Goal: Navigation & Orientation: Find specific page/section

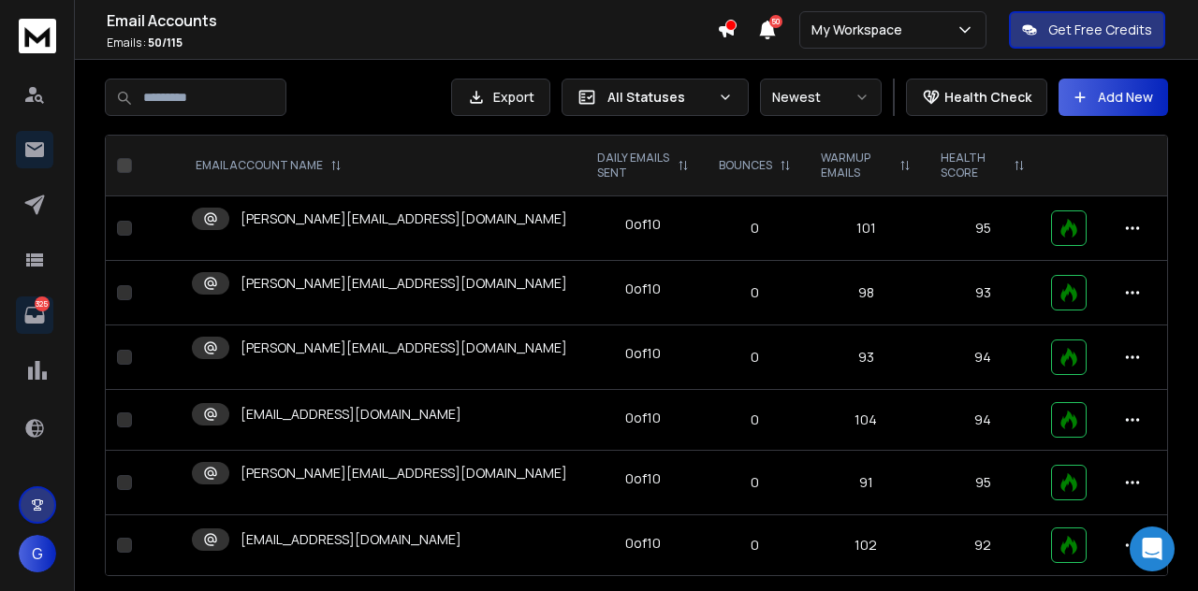
click at [49, 301] on link "325" at bounding box center [34, 315] width 37 height 37
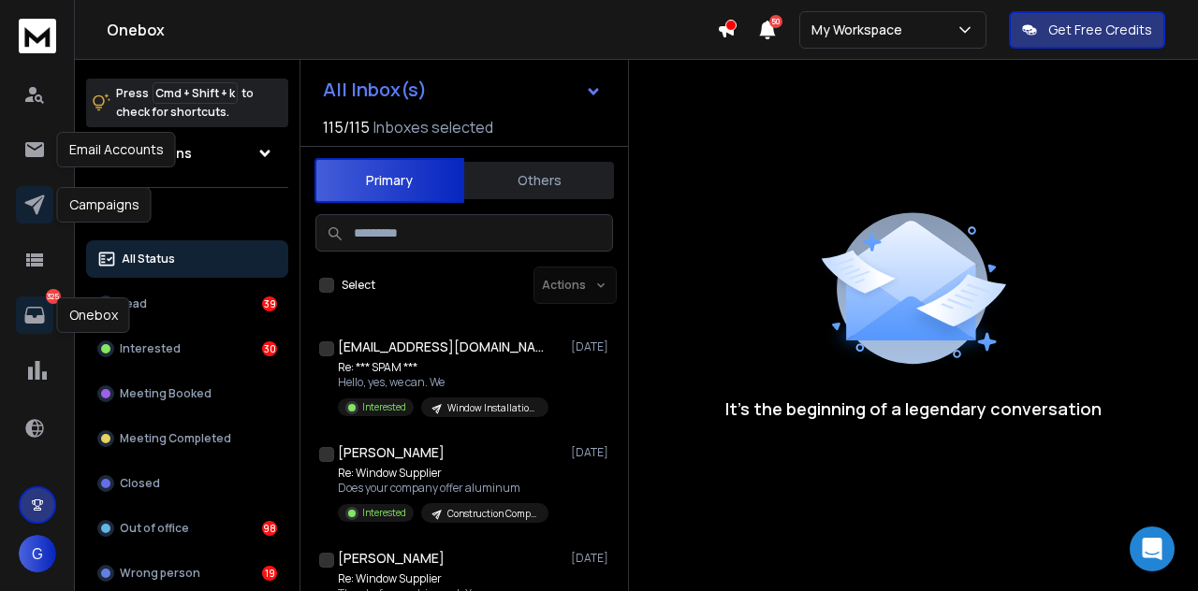
click at [20, 222] on link at bounding box center [34, 204] width 37 height 37
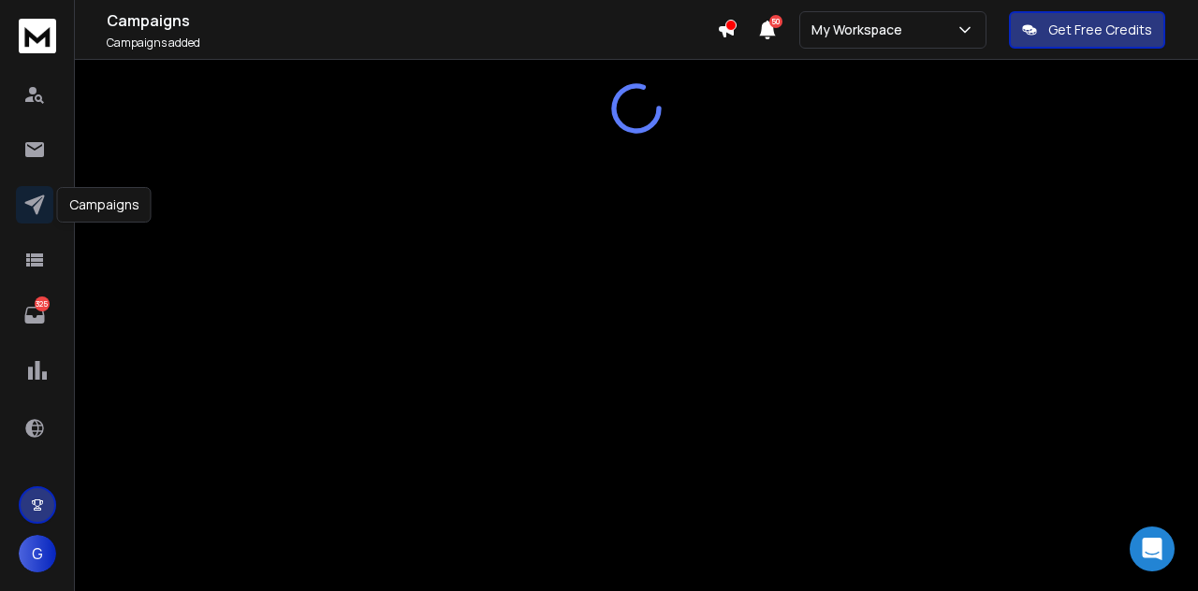
click at [26, 215] on icon at bounding box center [34, 205] width 22 height 22
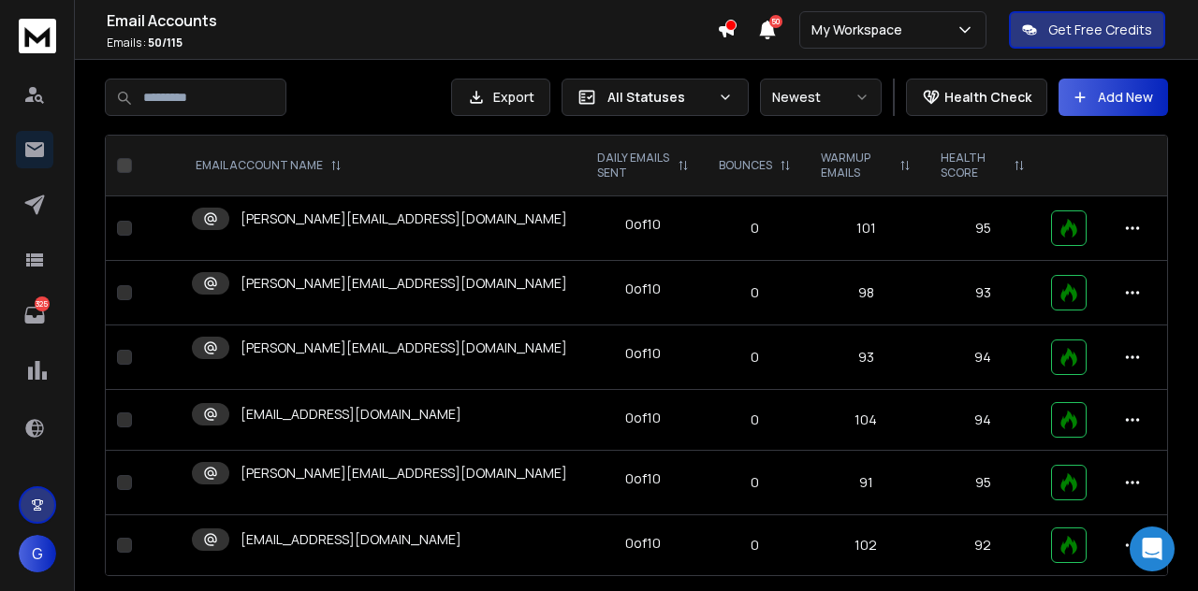
click at [311, 265] on td "[PERSON_NAME][EMAIL_ADDRESS][DOMAIN_NAME]" at bounding box center [381, 293] width 401 height 65
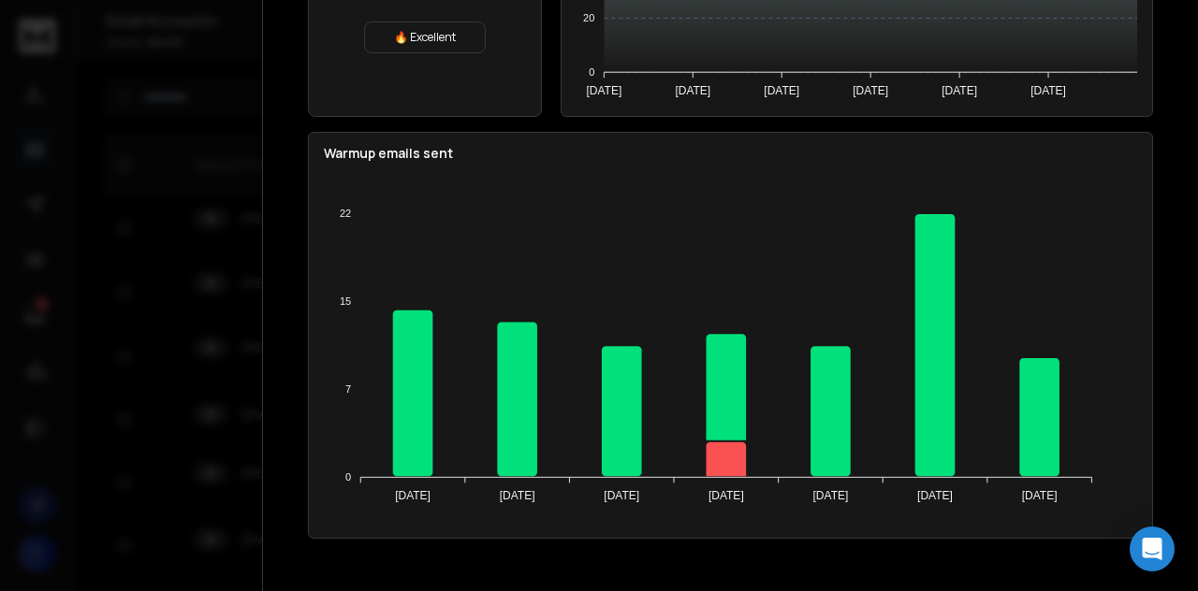
click at [153, 364] on div at bounding box center [599, 295] width 1198 height 591
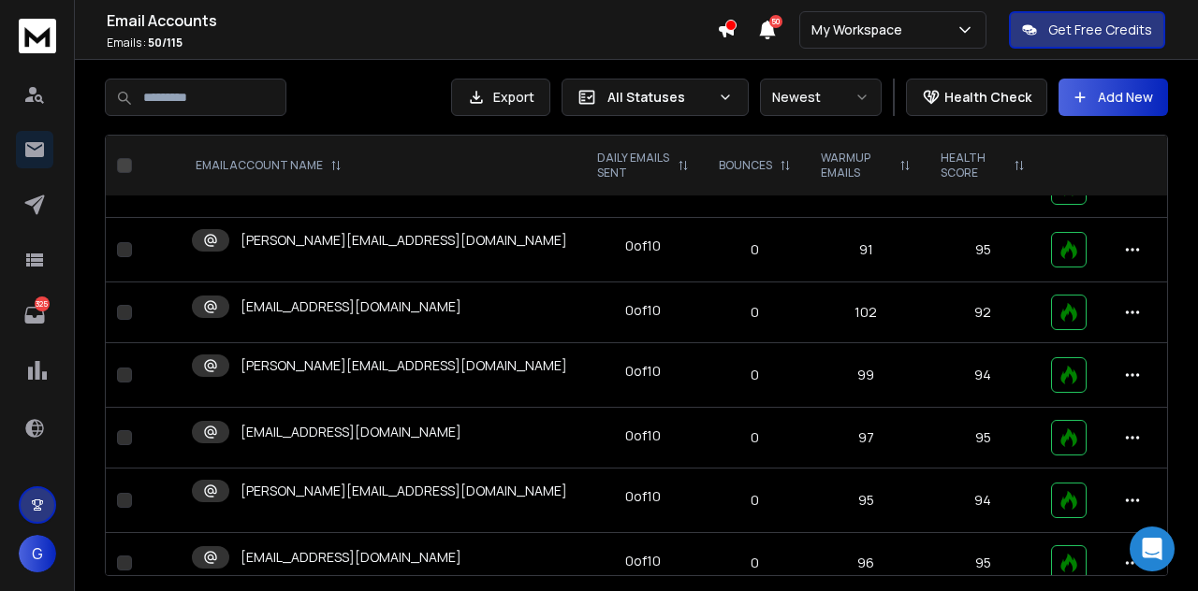
scroll to position [396, 0]
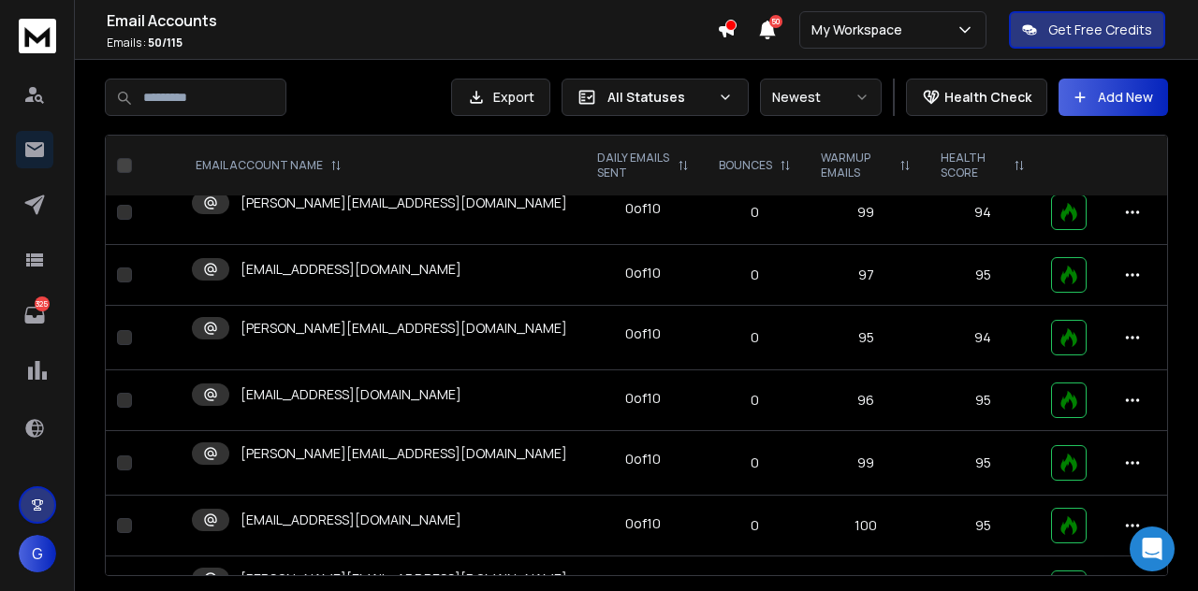
click at [343, 384] on div "[EMAIL_ADDRESS][DOMAIN_NAME]" at bounding box center [327, 395] width 270 height 22
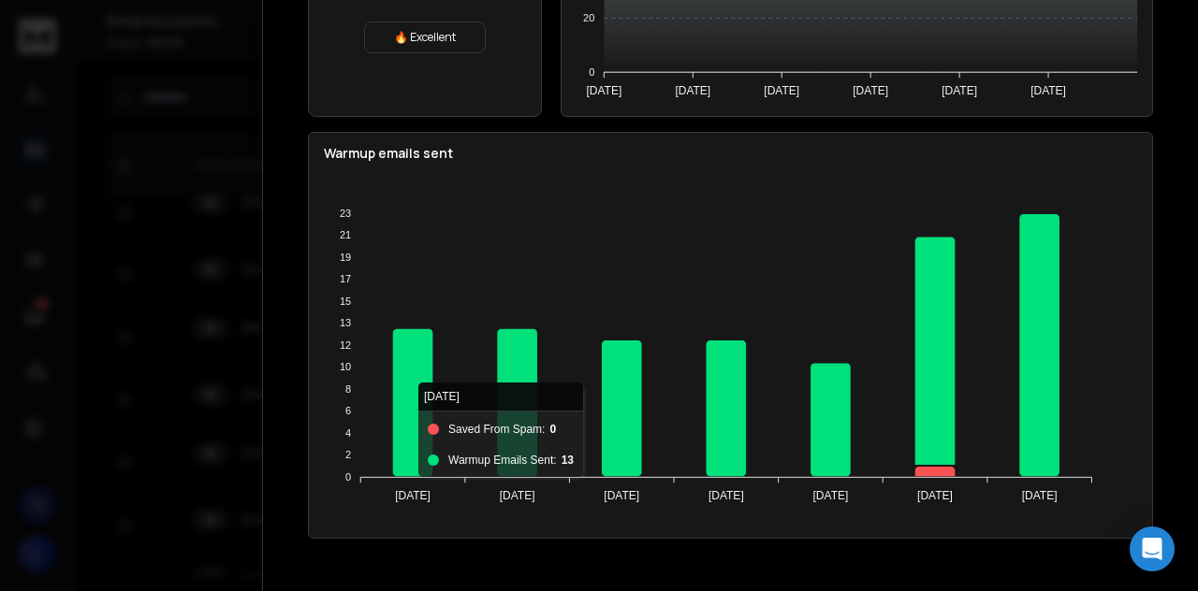
click at [179, 421] on div at bounding box center [599, 295] width 1198 height 591
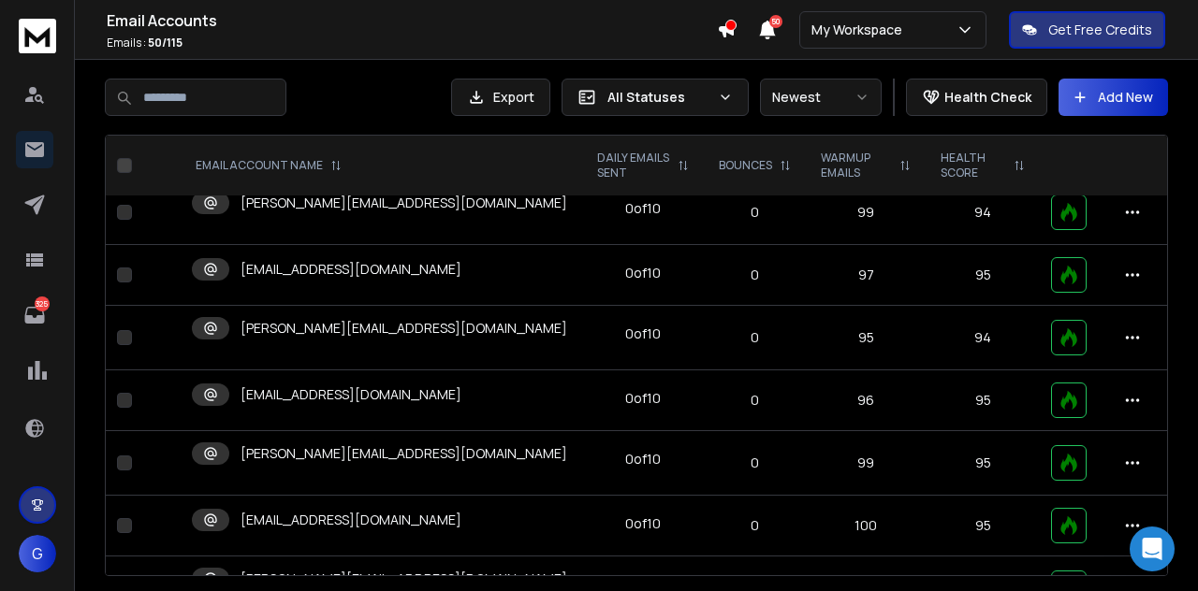
scroll to position [1154, 0]
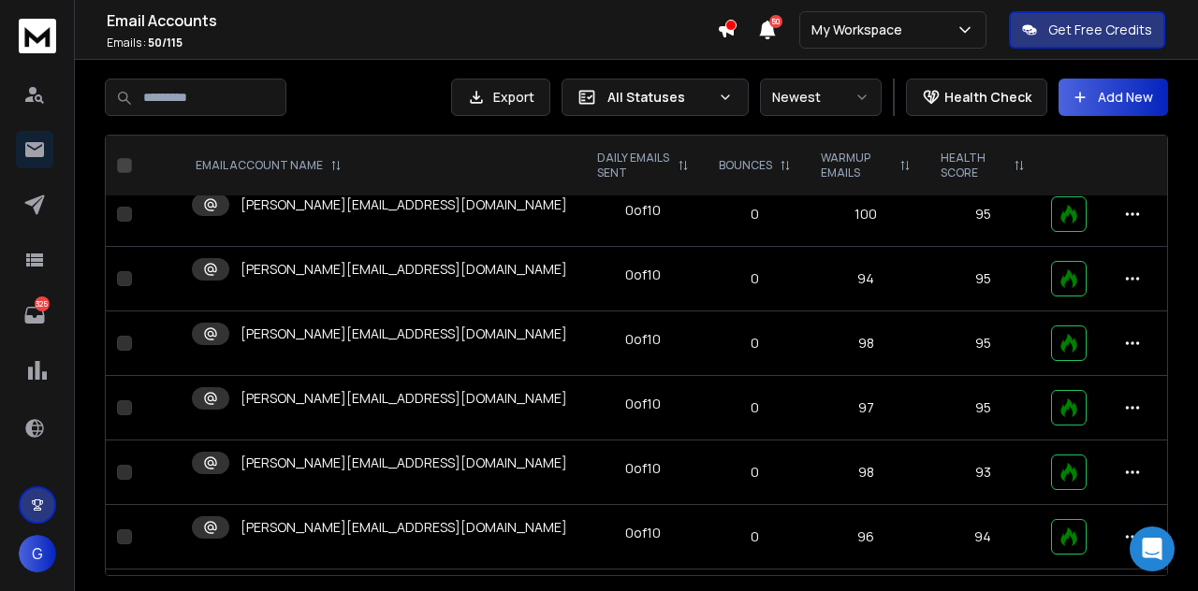
click at [348, 454] on p "[PERSON_NAME][EMAIL_ADDRESS][DOMAIN_NAME]" at bounding box center [404, 463] width 327 height 19
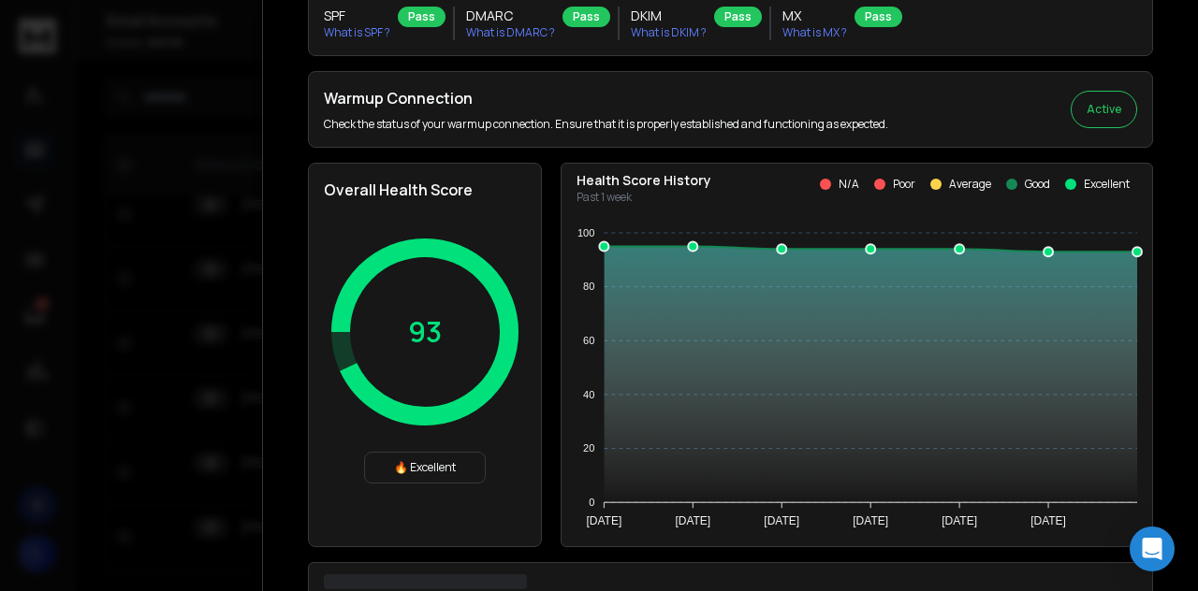
scroll to position [866, 0]
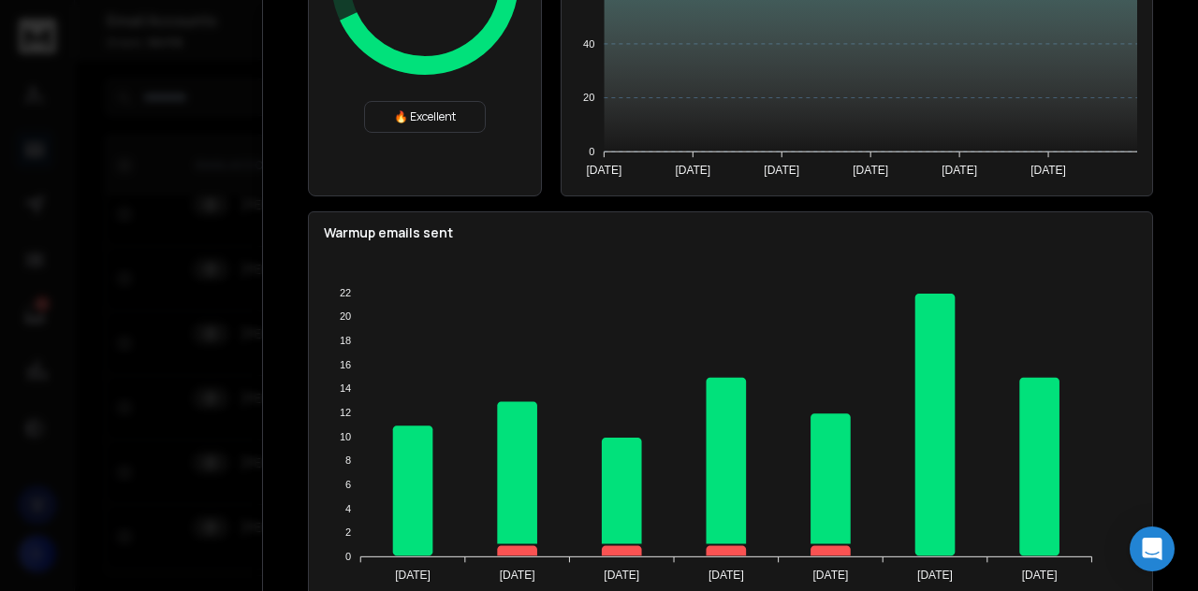
click at [214, 476] on div at bounding box center [599, 295] width 1198 height 591
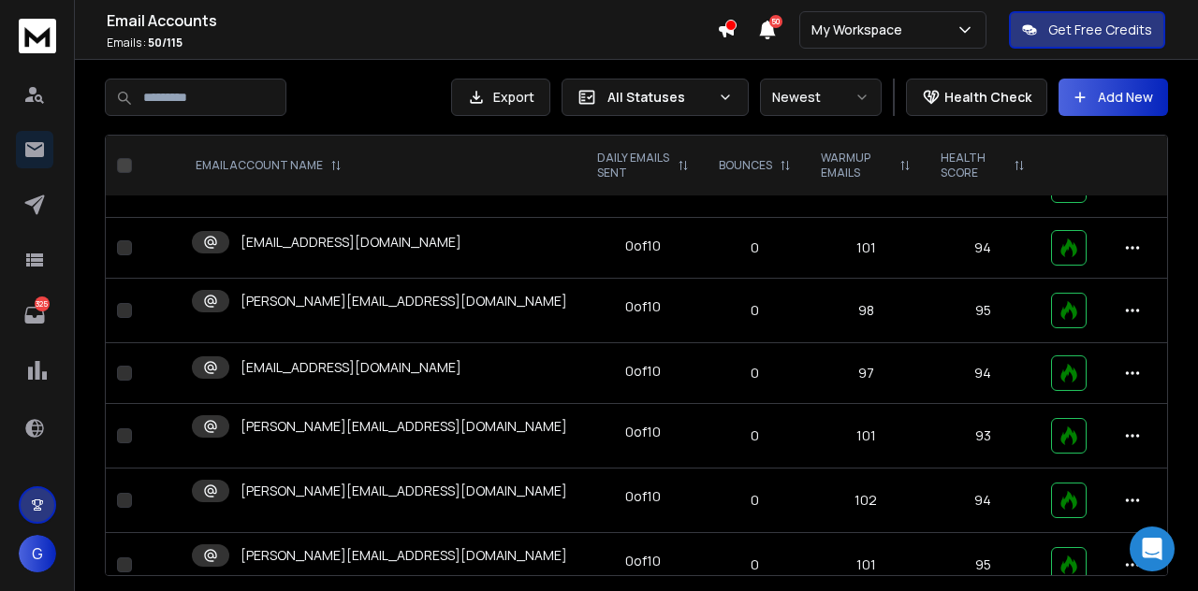
scroll to position [2453, 0]
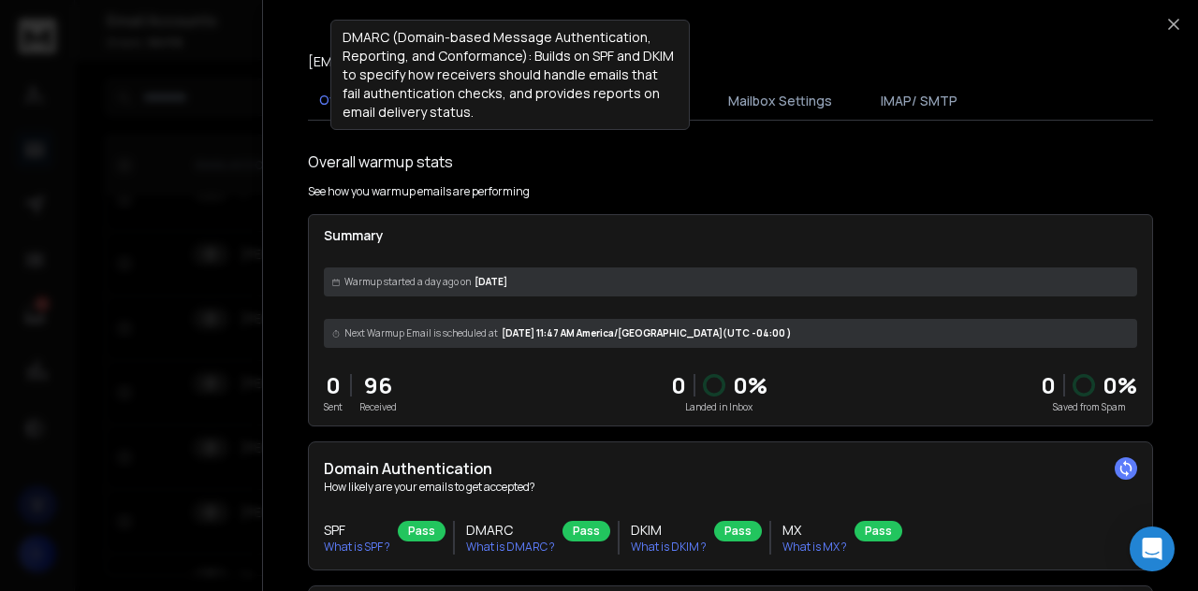
scroll to position [866, 0]
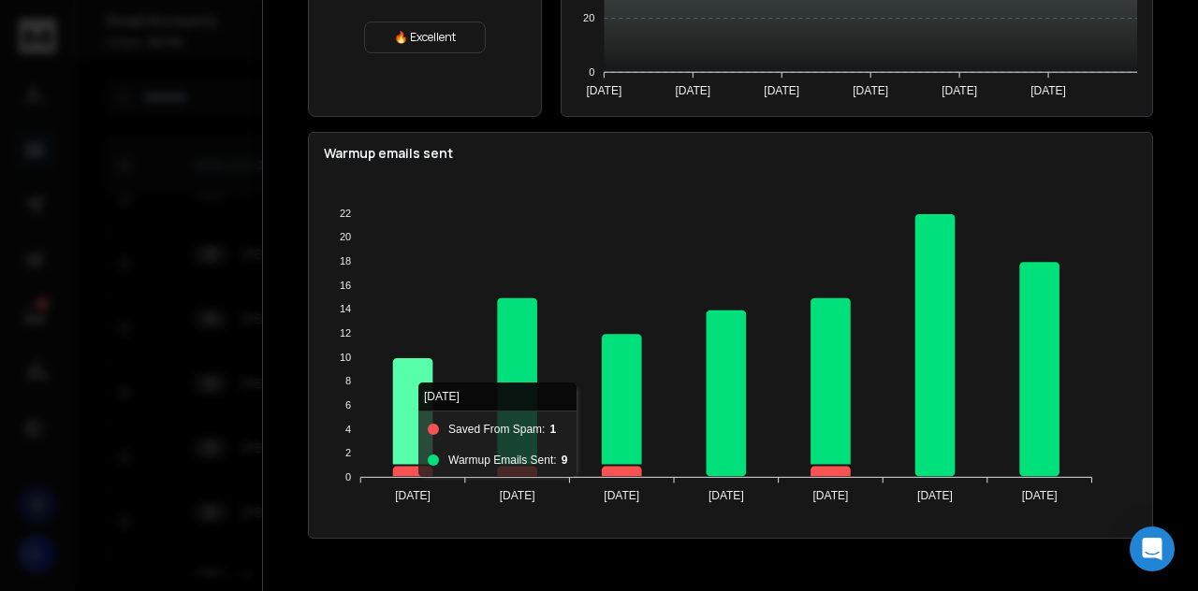
click at [243, 397] on div at bounding box center [599, 295] width 1198 height 591
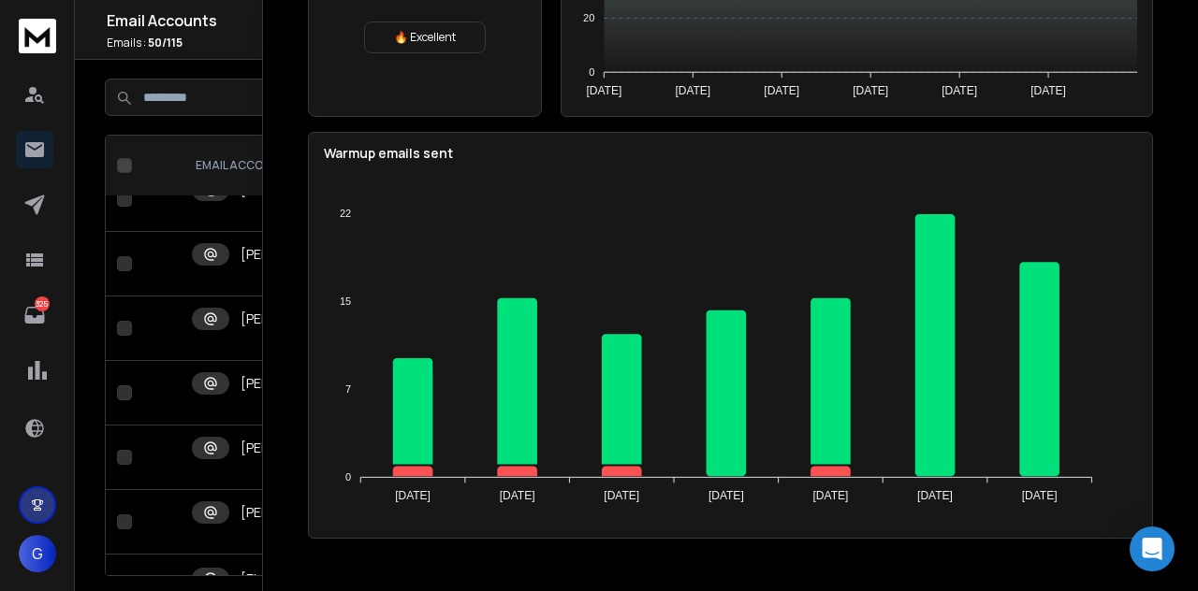
scroll to position [2707, 0]
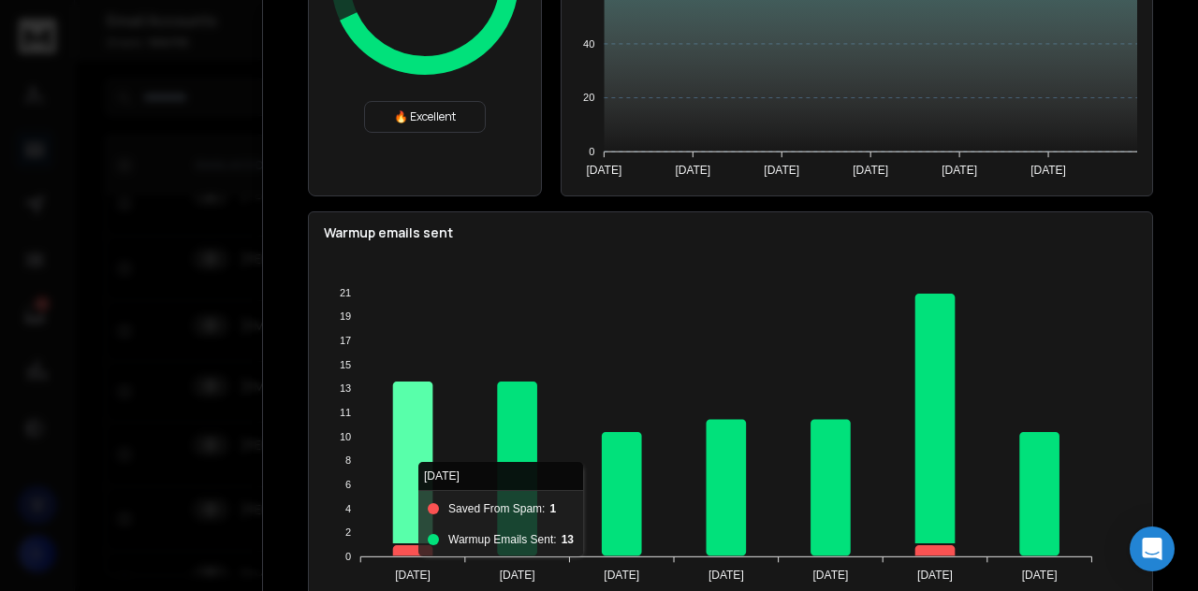
scroll to position [945, 0]
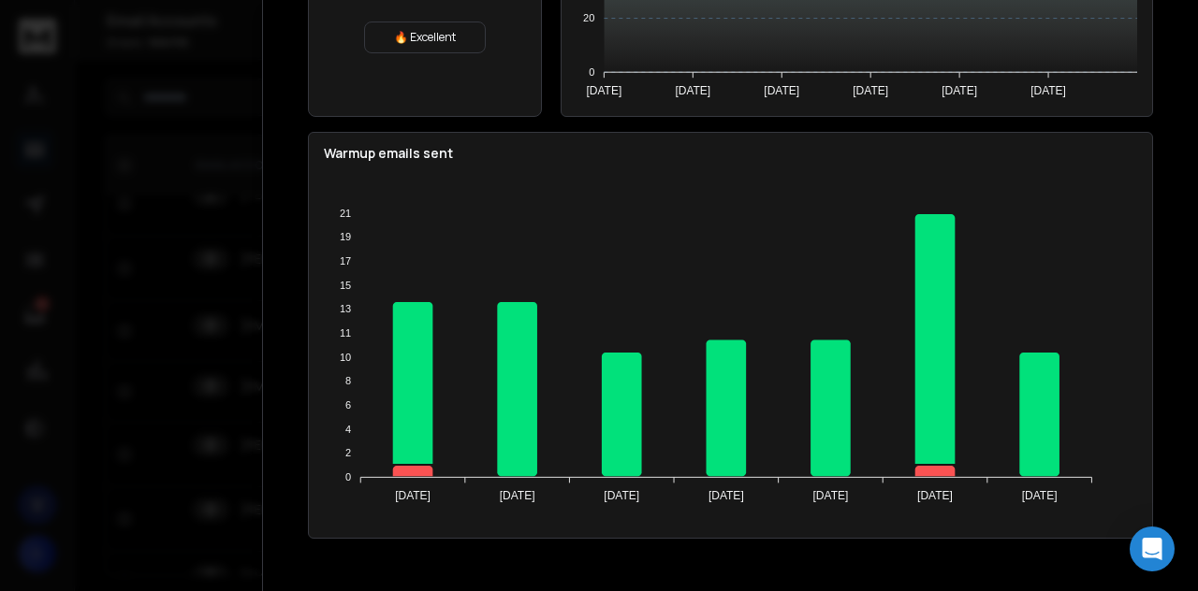
drag, startPoint x: 227, startPoint y: 337, endPoint x: 360, endPoint y: 350, distance: 133.5
click at [226, 337] on div at bounding box center [599, 295] width 1198 height 591
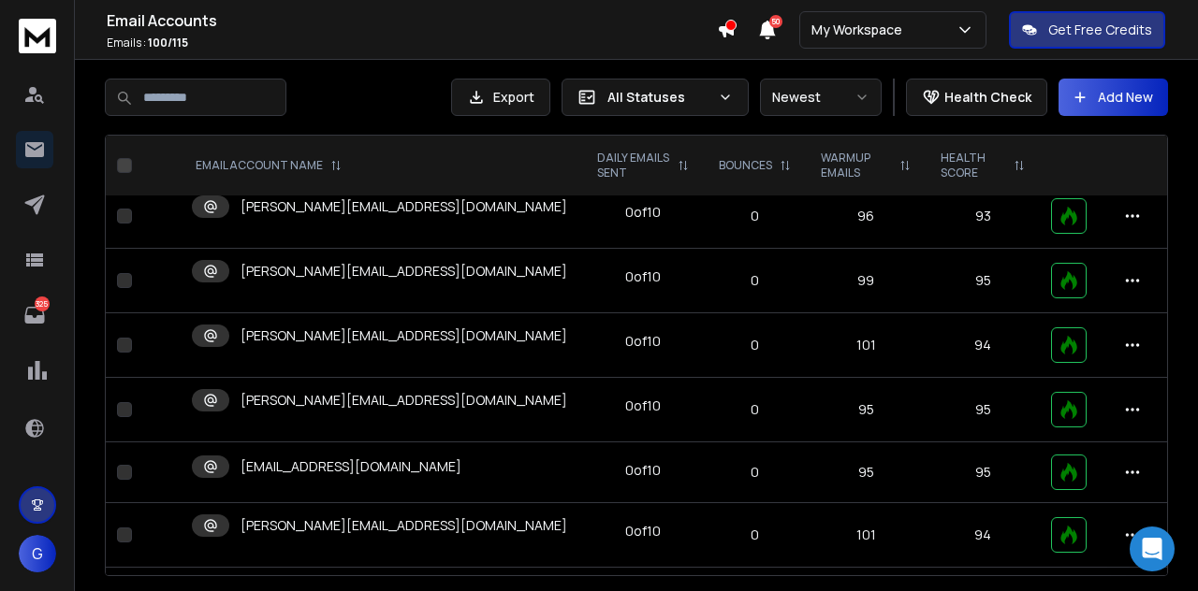
scroll to position [3831, 0]
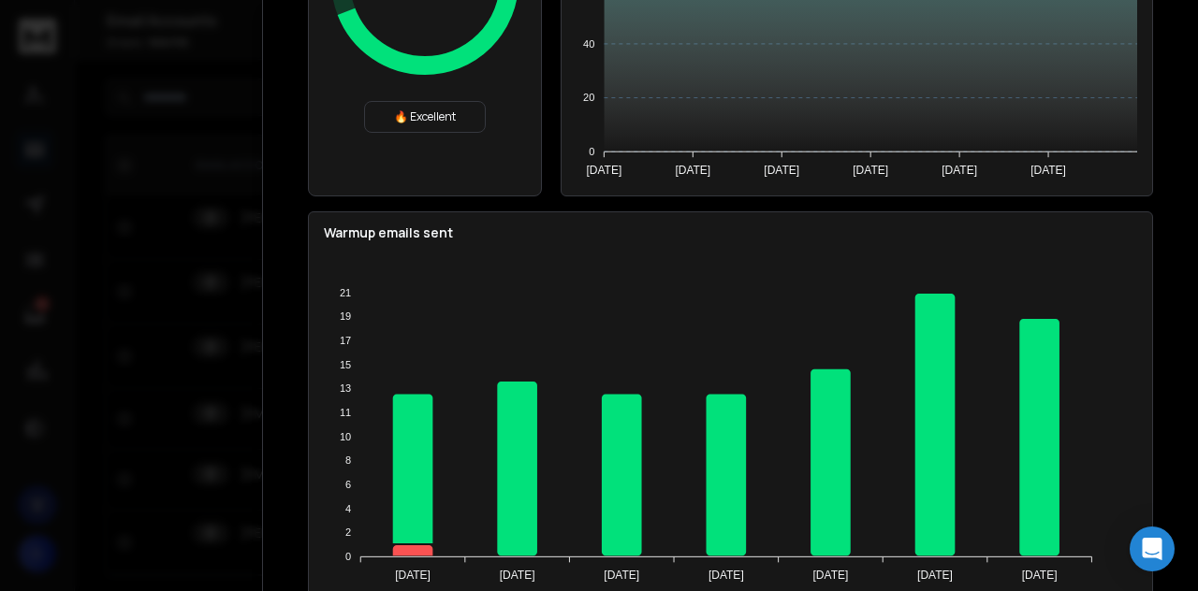
scroll to position [945, 0]
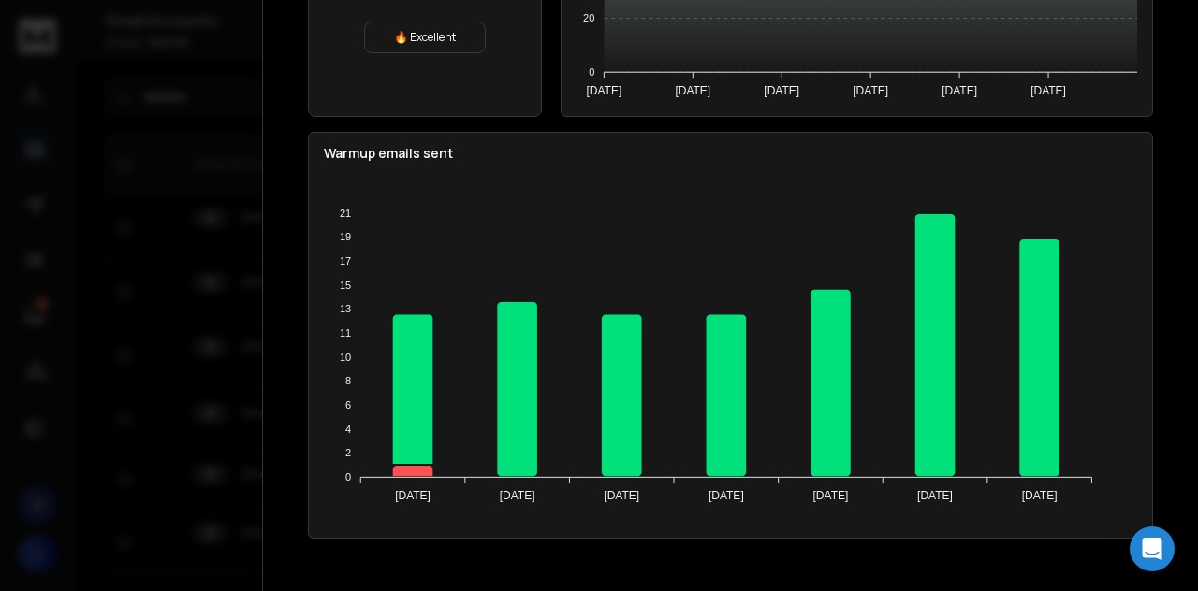
drag, startPoint x: 161, startPoint y: 422, endPoint x: 301, endPoint y: 437, distance: 141.2
click at [161, 422] on div at bounding box center [599, 295] width 1198 height 591
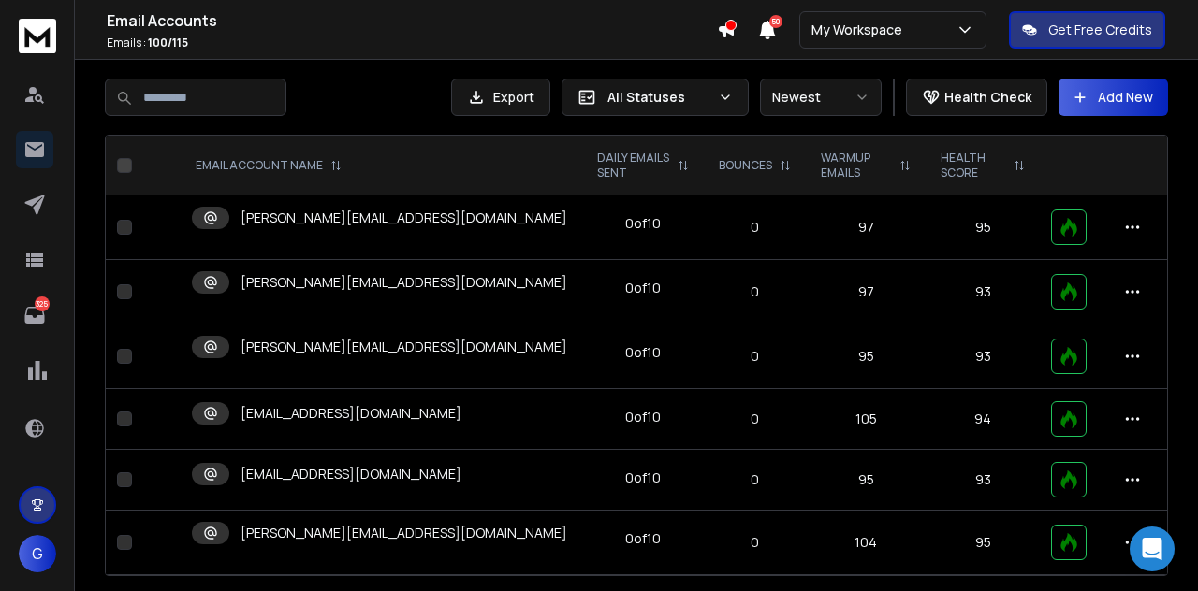
scroll to position [5178, 0]
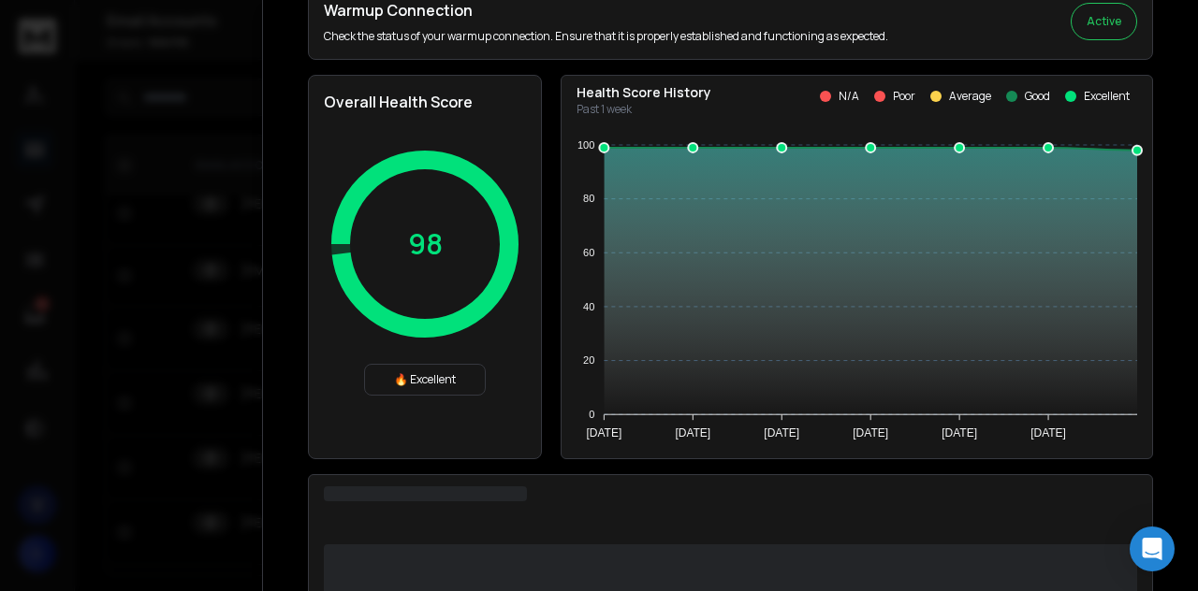
scroll to position [866, 0]
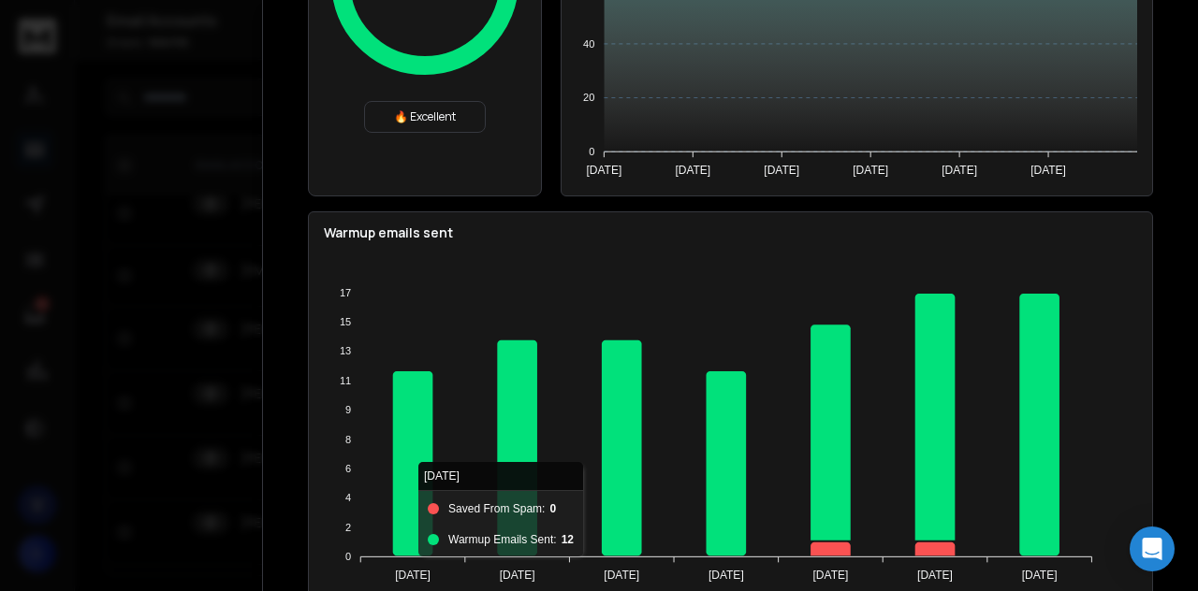
click at [218, 314] on div at bounding box center [599, 295] width 1198 height 591
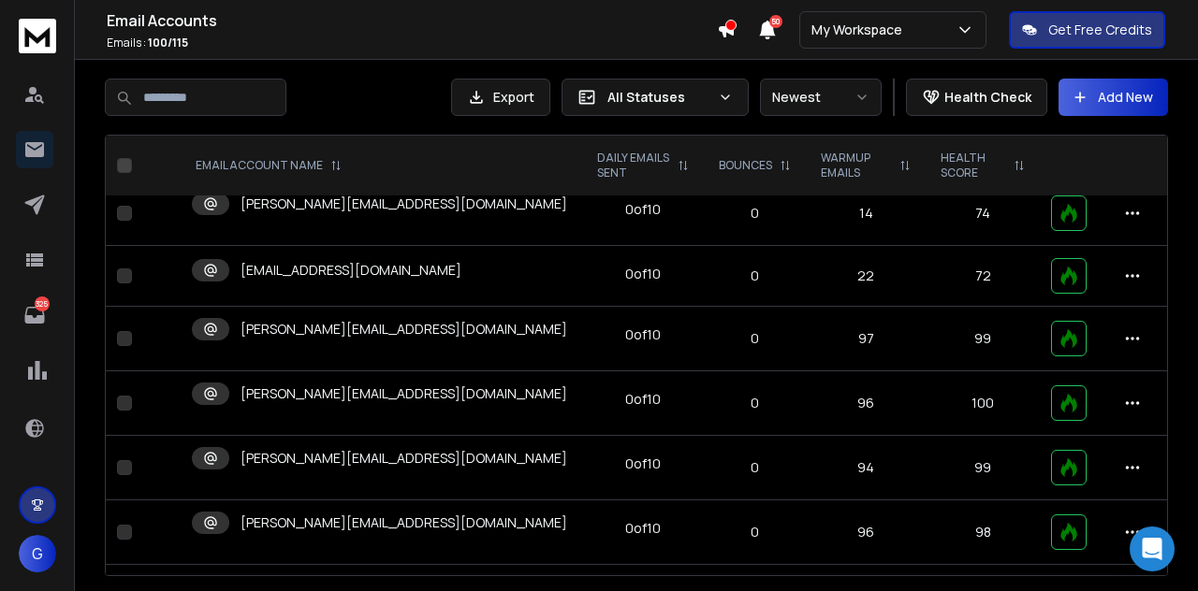
scroll to position [5748, 0]
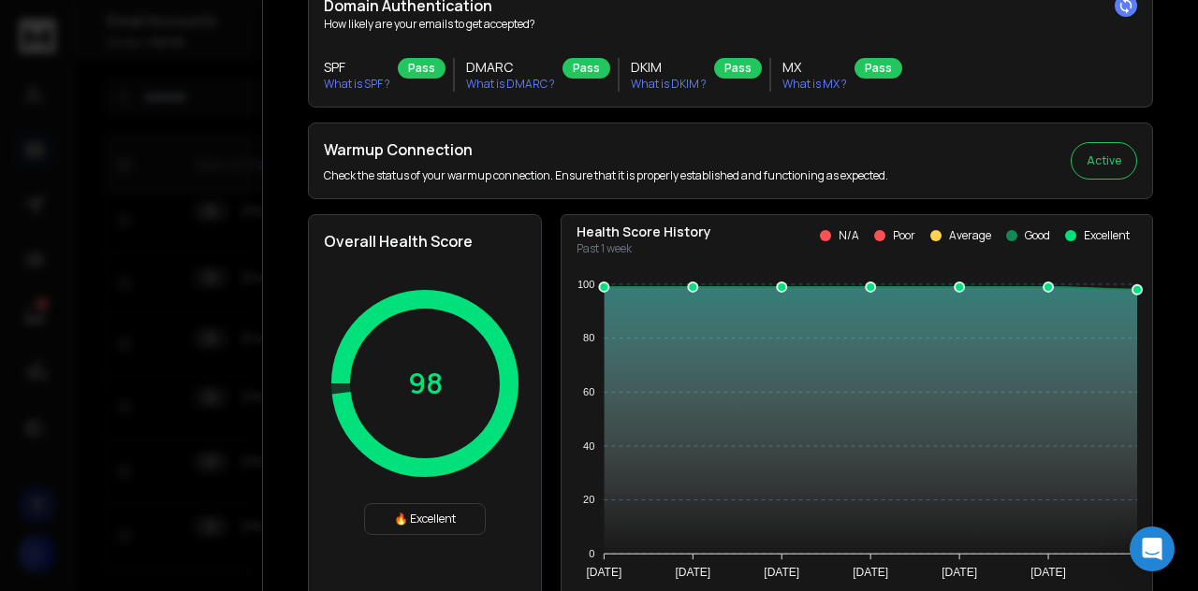
scroll to position [866, 0]
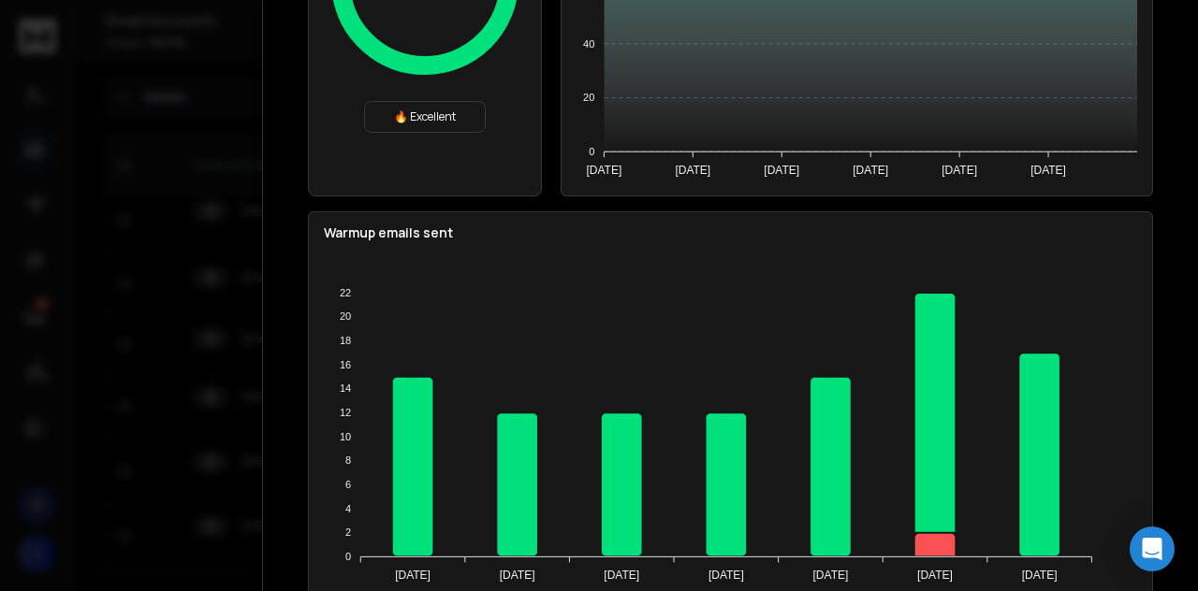
click at [228, 413] on div at bounding box center [599, 295] width 1198 height 591
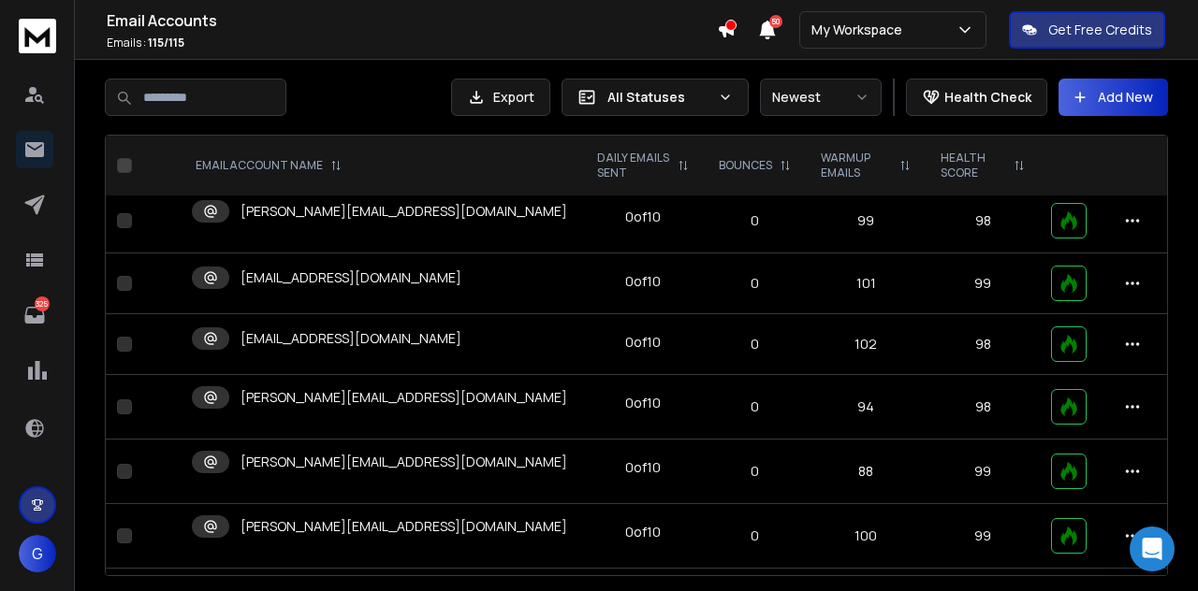
scroll to position [6619, 0]
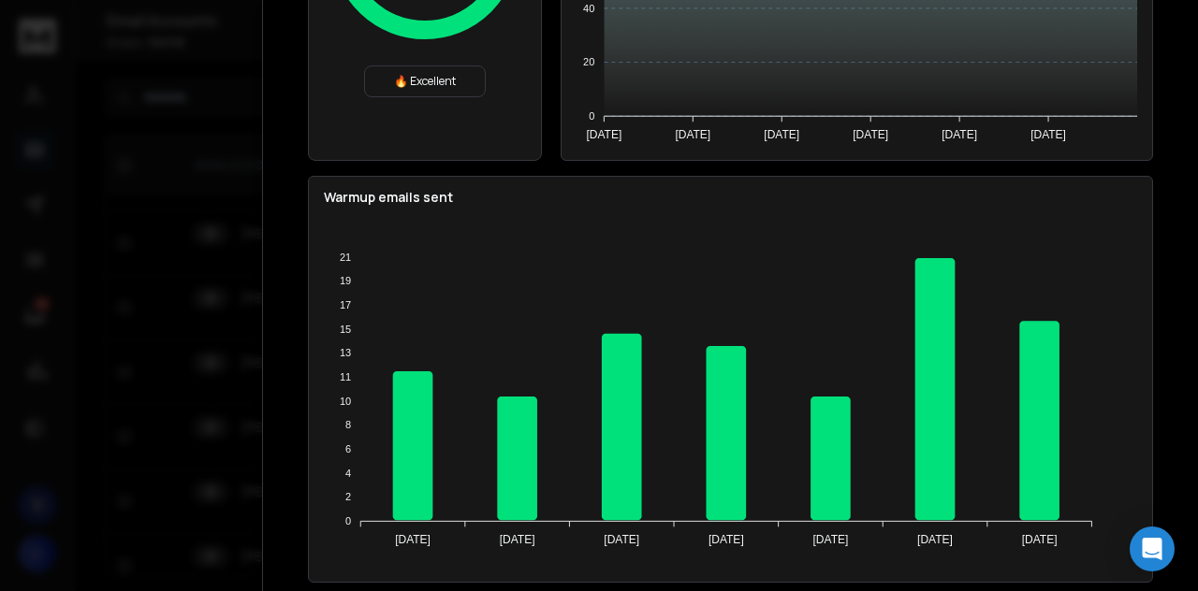
scroll to position [945, 0]
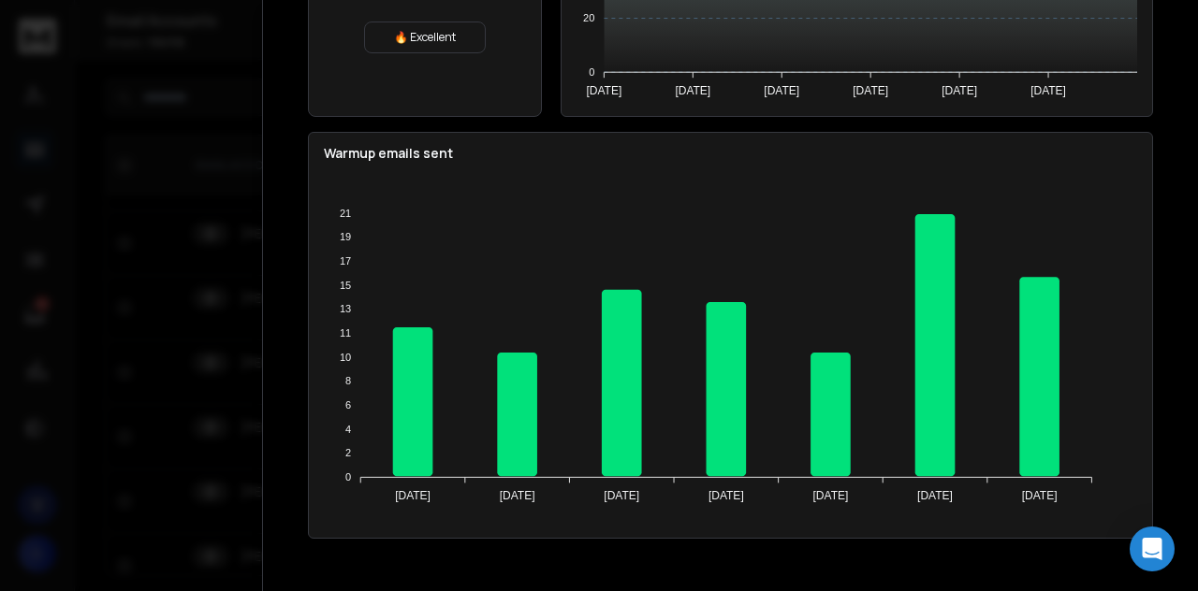
click at [135, 289] on div at bounding box center [599, 295] width 1198 height 591
